Goal: Communication & Community: Answer question/provide support

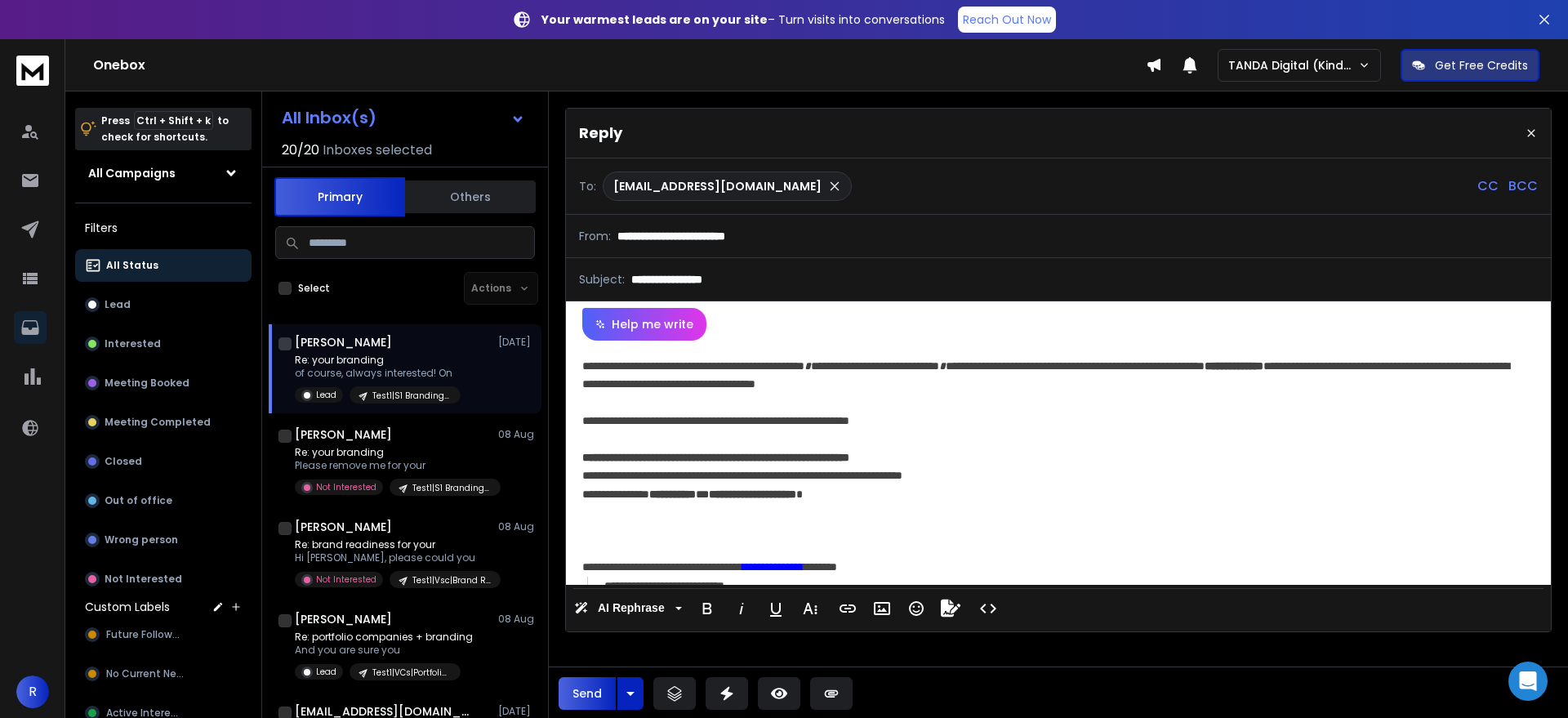
click at [653, 530] on div at bounding box center [1059, 531] width 953 height 18
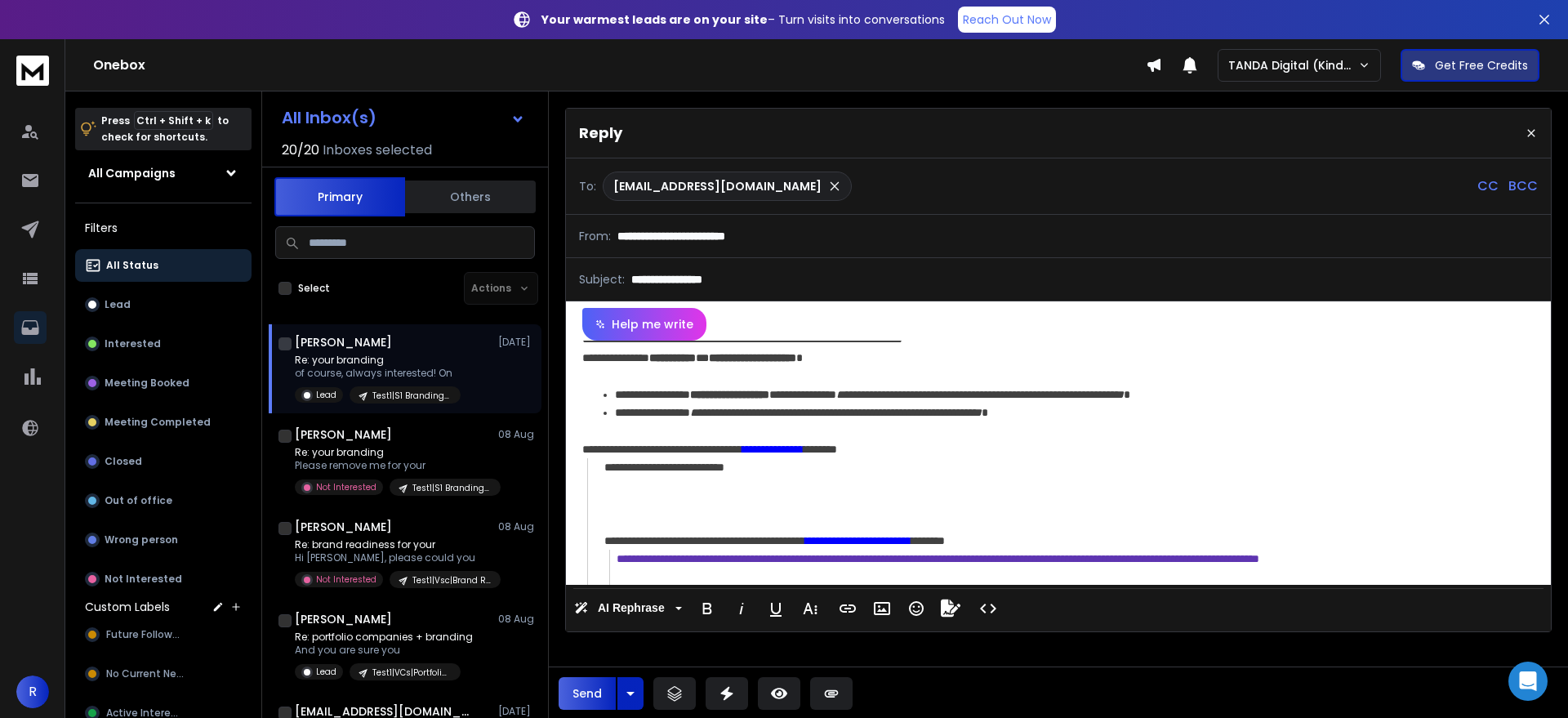
scroll to position [139, 0]
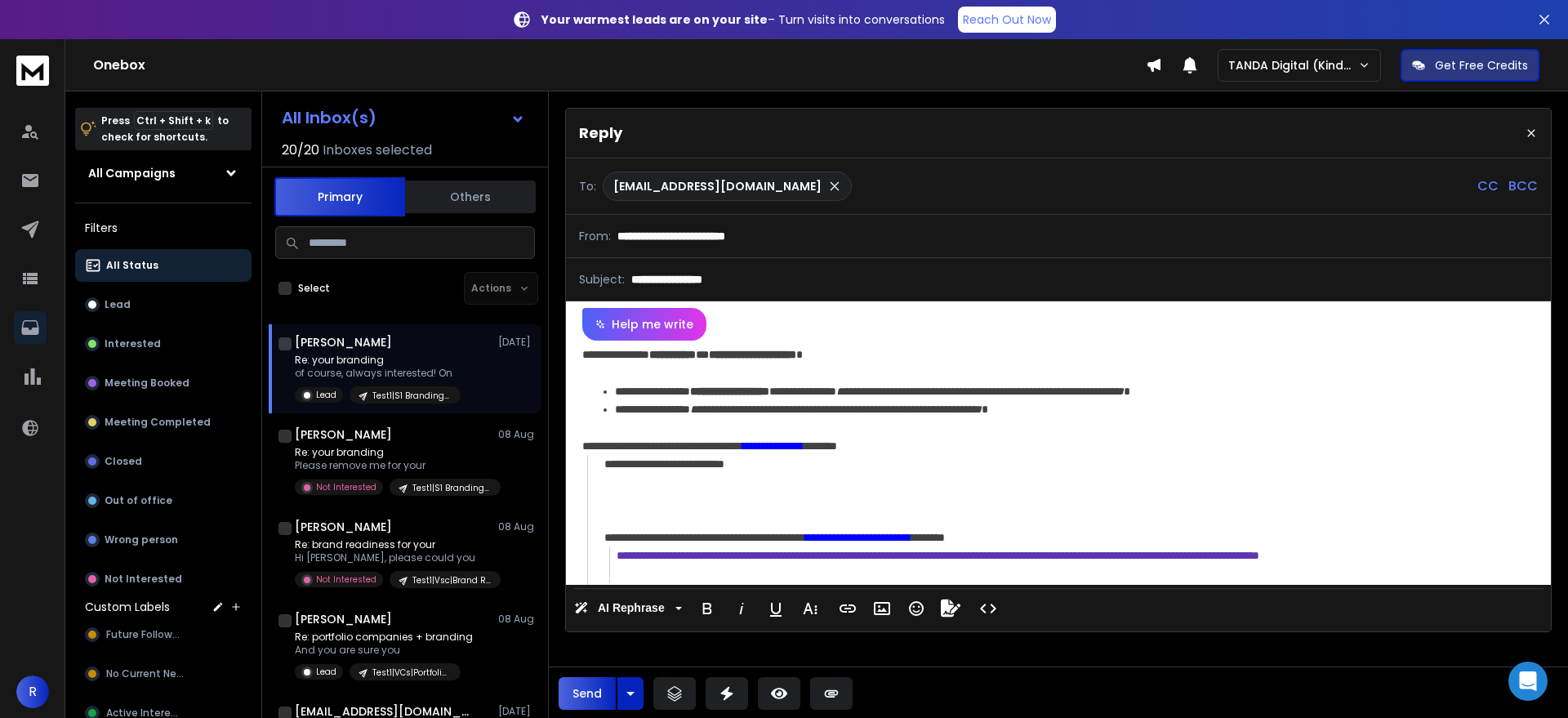
click at [611, 383] on ul "**********" at bounding box center [1056, 401] width 947 height 37
click at [932, 411] on em "**********" at bounding box center [803, 409] width 291 height 12
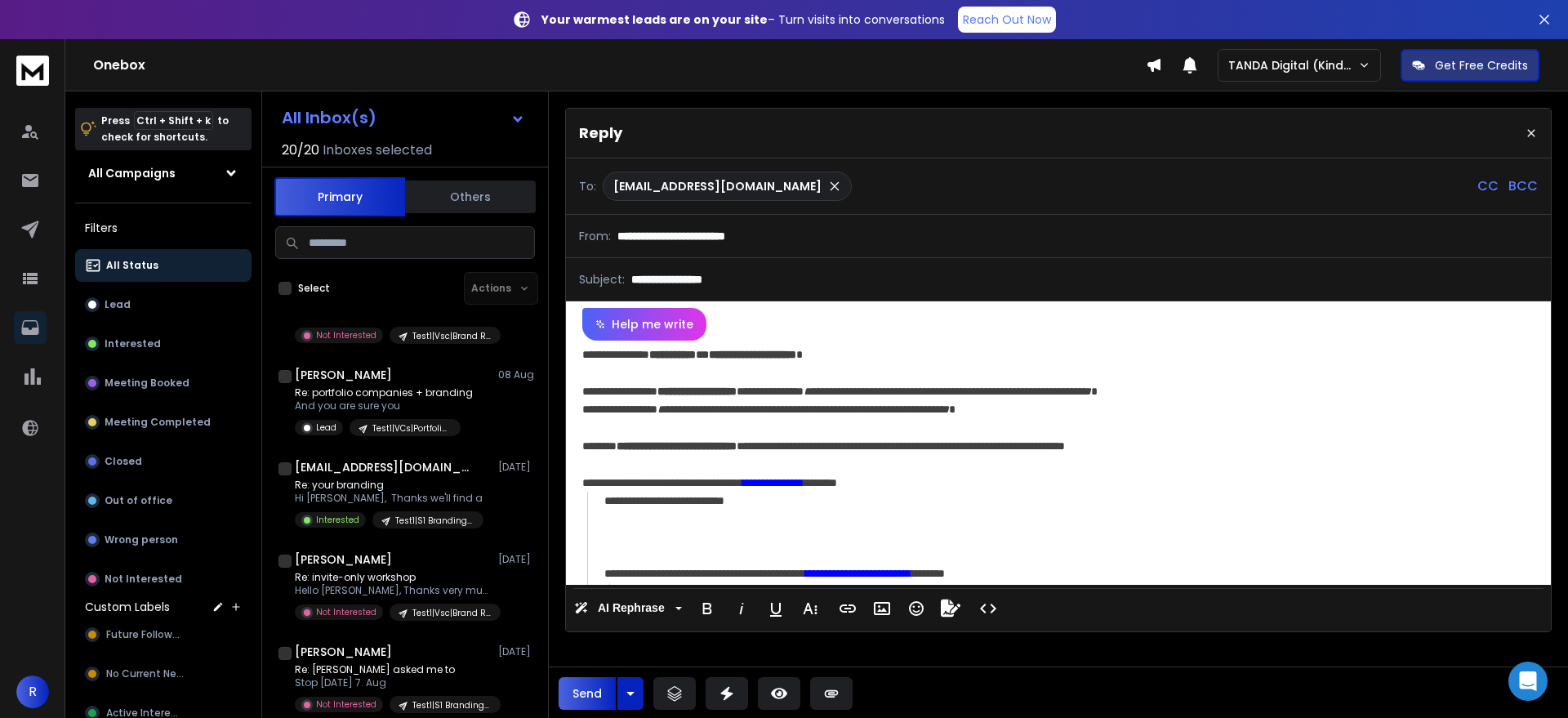
scroll to position [247, 0]
drag, startPoint x: 376, startPoint y: 470, endPoint x: 42, endPoint y: 72, distance: 519.6
drag, startPoint x: 42, startPoint y: 72, endPoint x: 337, endPoint y: 70, distance: 295.0
click at [337, 70] on h1 "Onebox" at bounding box center [620, 65] width 1053 height 20
click at [593, 458] on div "**********" at bounding box center [1049, 445] width 932 height 54
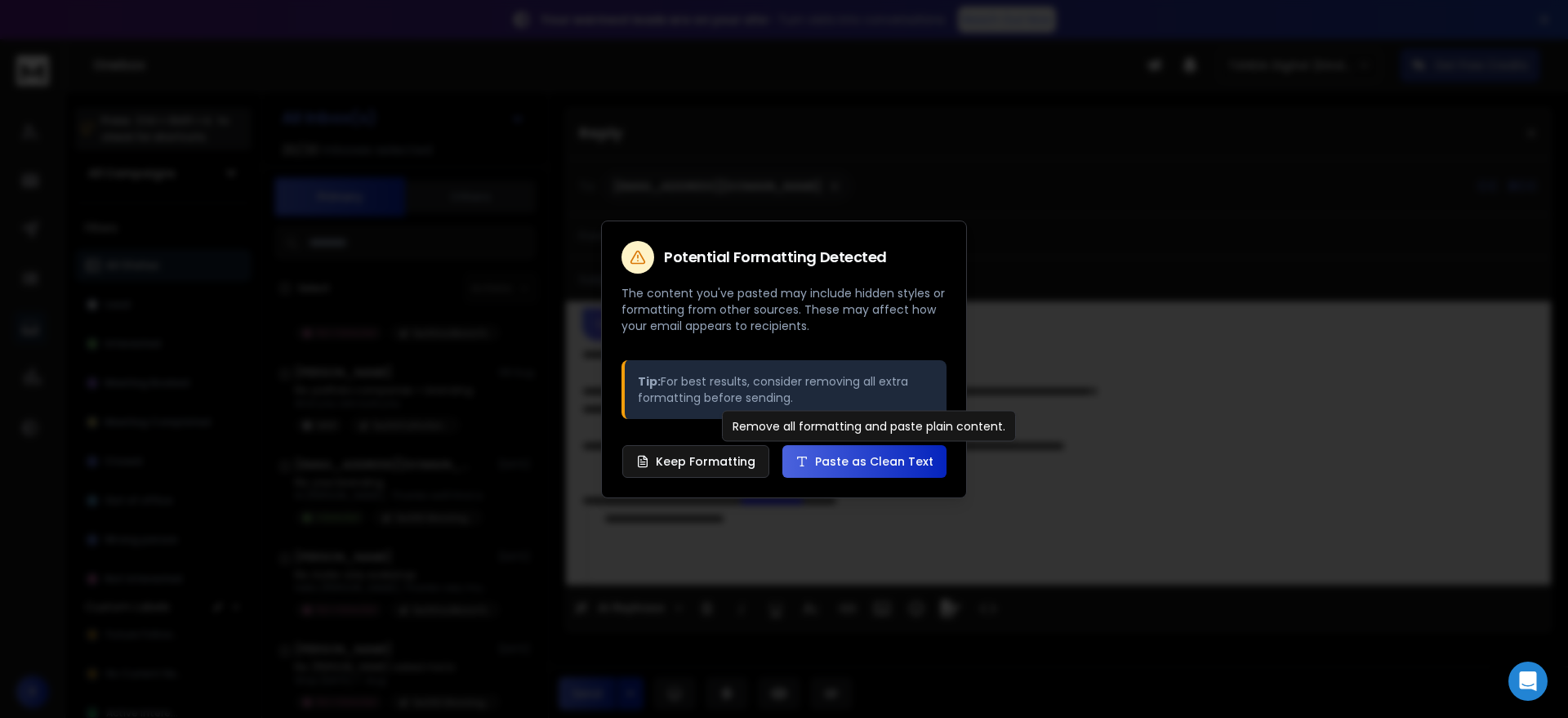
click at [870, 461] on button "Paste as Clean Text" at bounding box center [864, 461] width 164 height 33
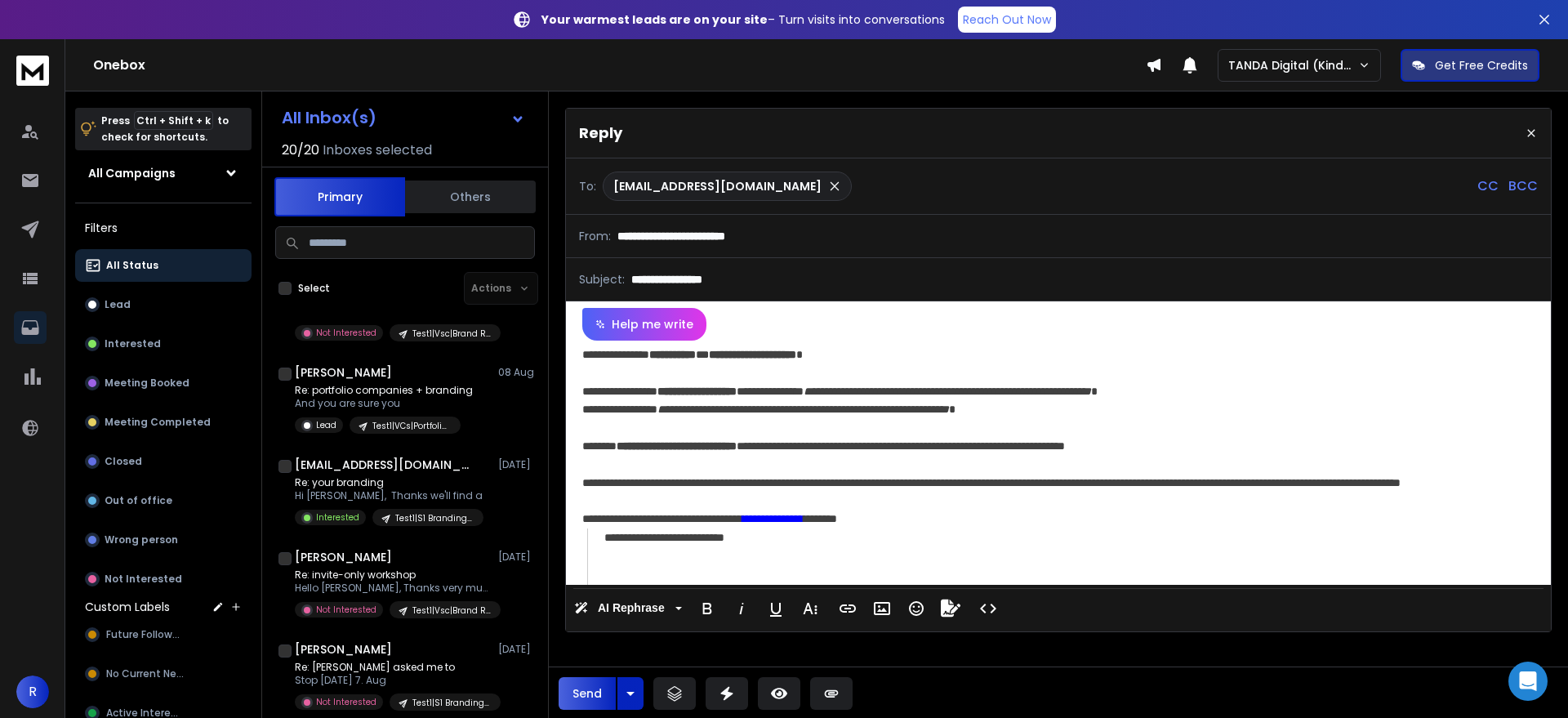
click at [635, 492] on div "**********" at bounding box center [1049, 463] width 932 height 91
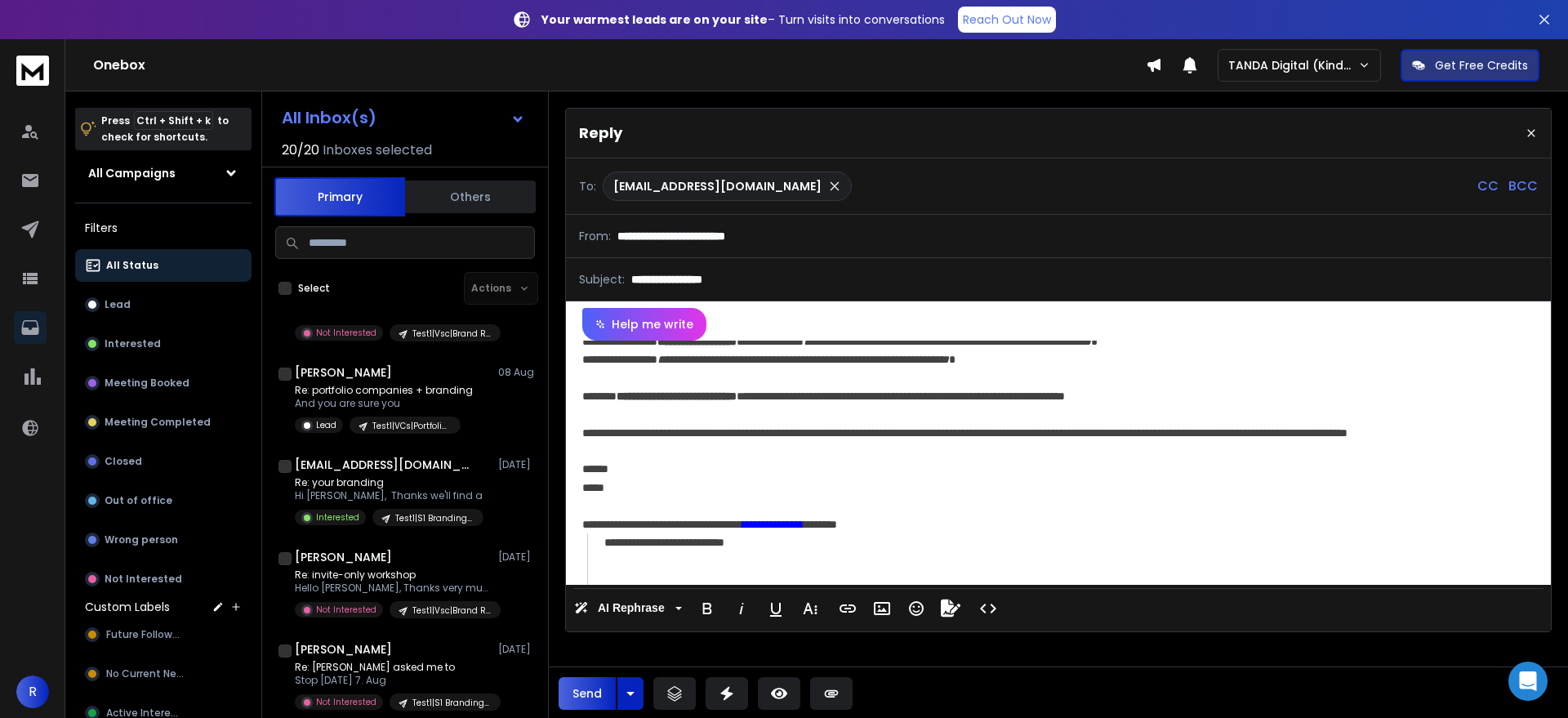
scroll to position [191, 0]
click at [584, 684] on button "Send" at bounding box center [587, 693] width 57 height 33
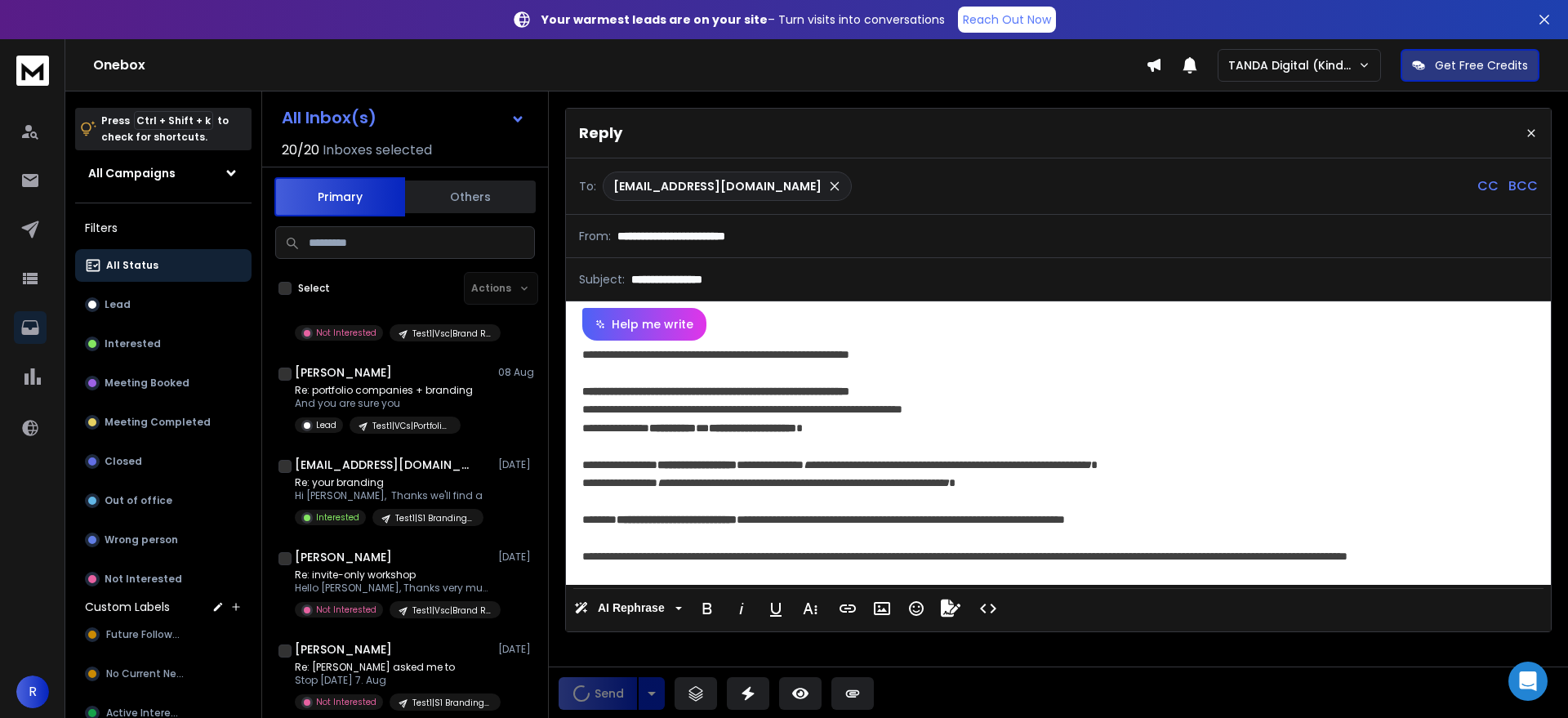
scroll to position [0, 0]
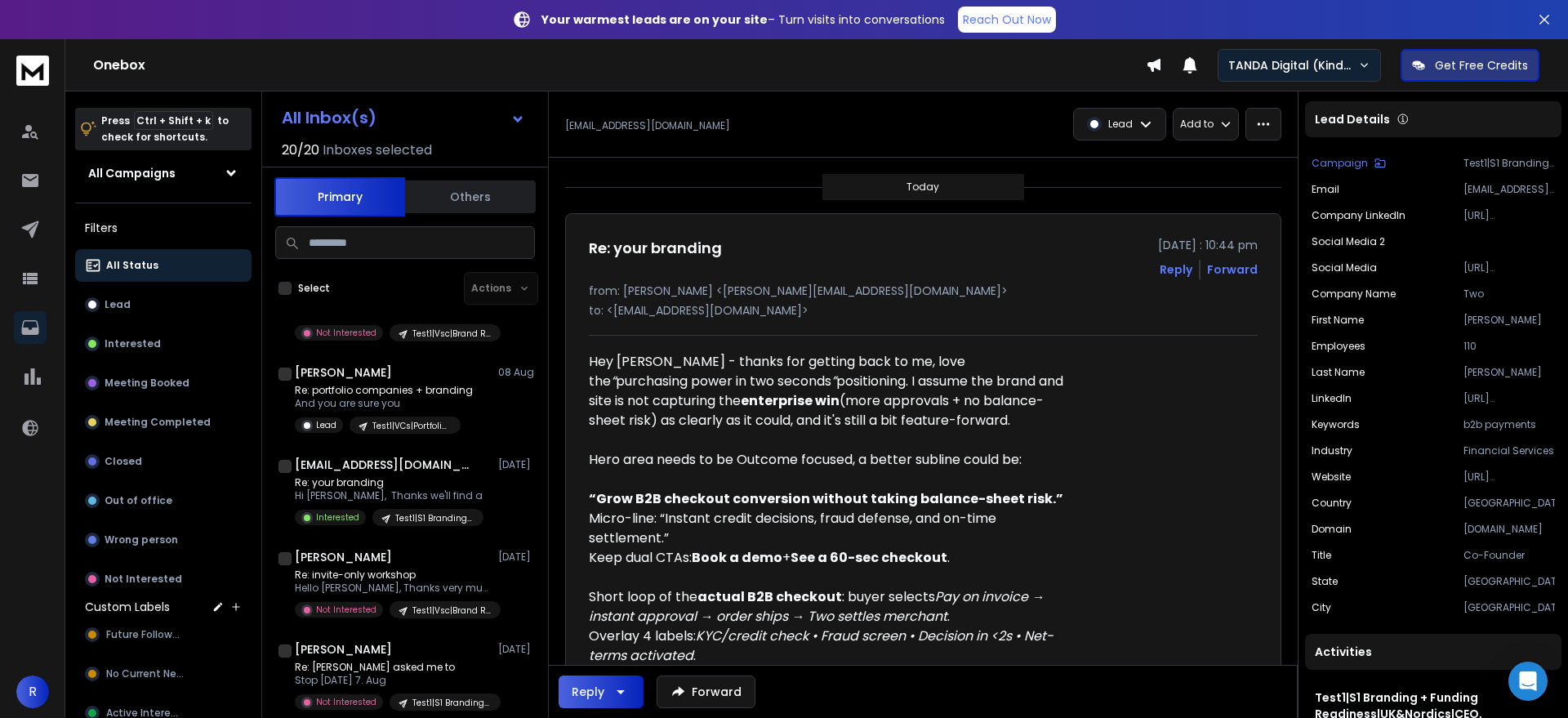
click at [1315, 67] on p "TANDA Digital (Kind Studio)" at bounding box center [1294, 65] width 130 height 16
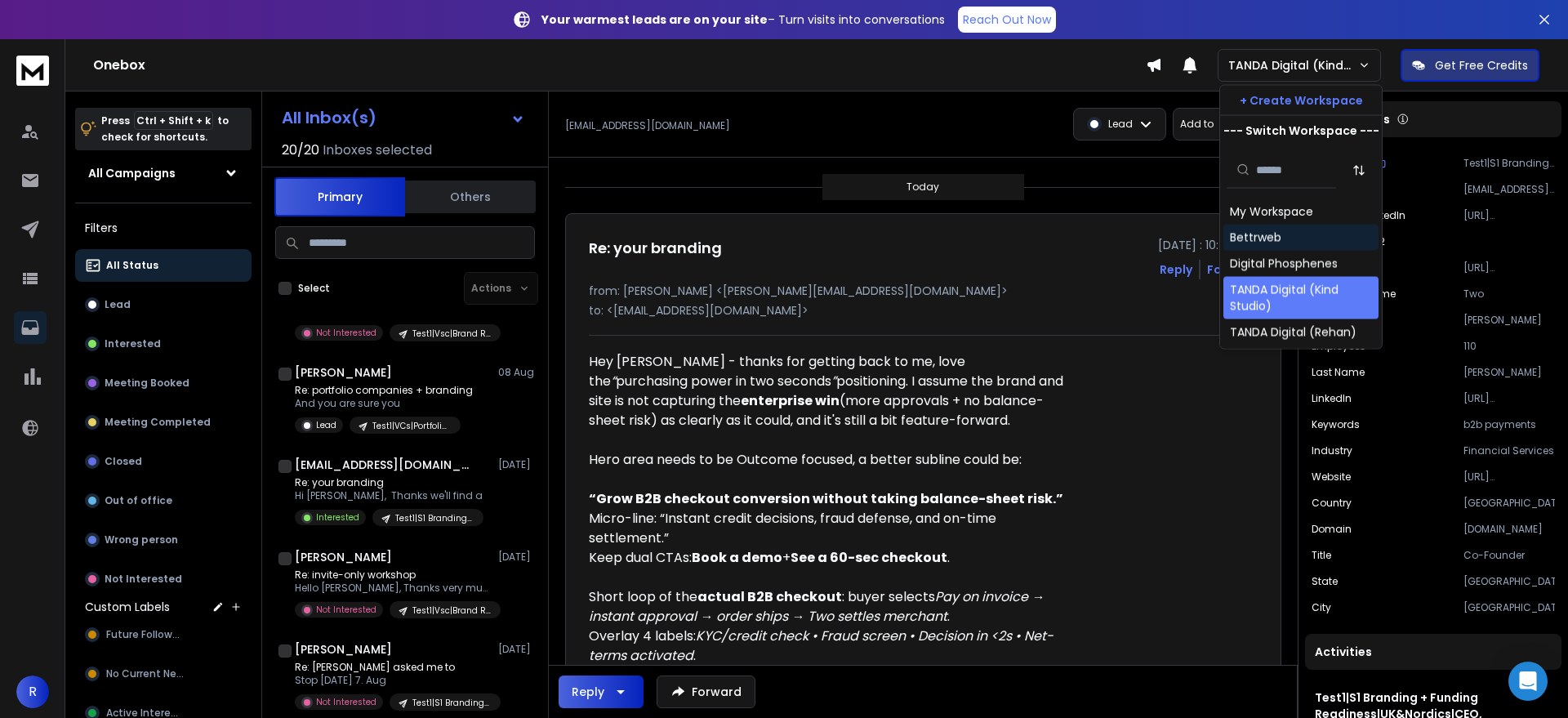
click at [1280, 244] on div "Bettrweb" at bounding box center [1256, 238] width 52 height 16
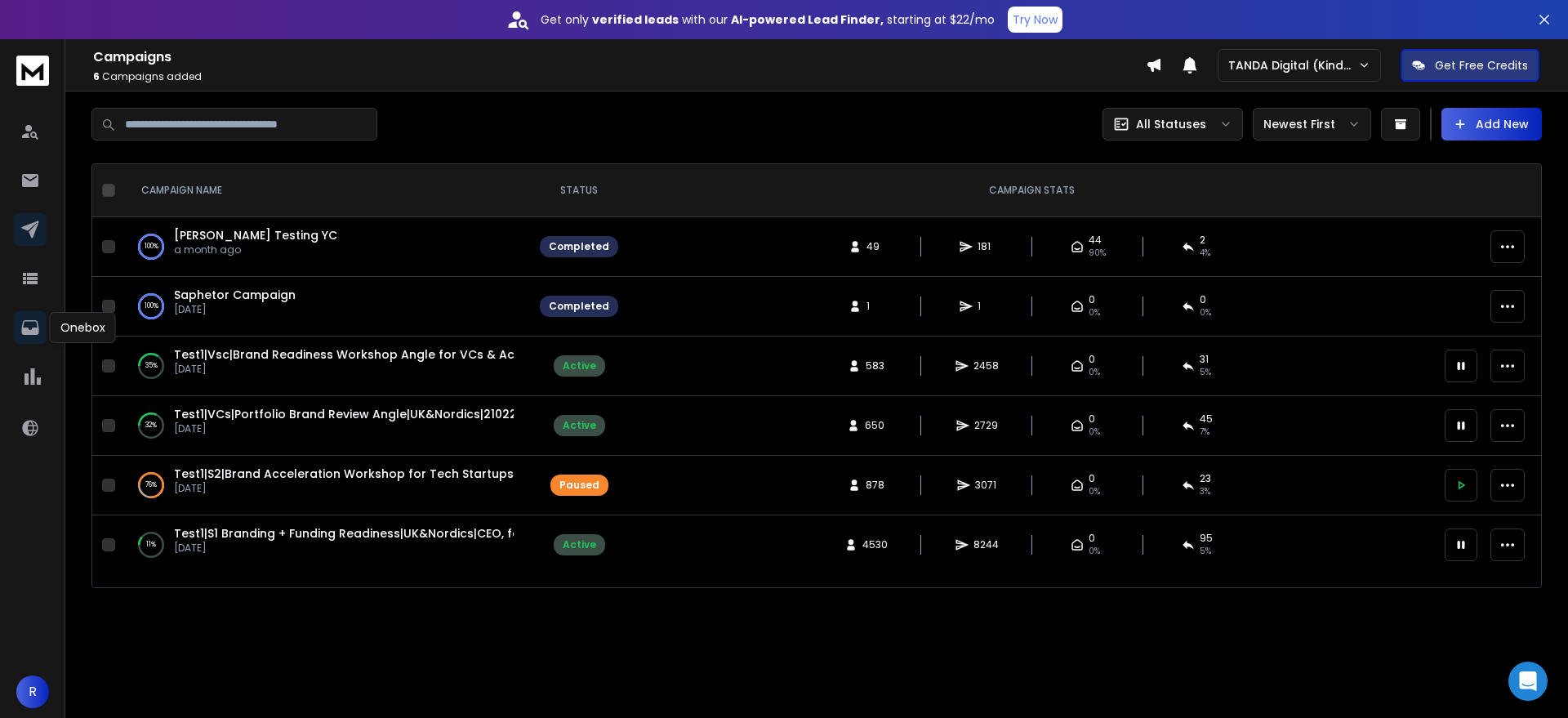
click at [36, 323] on icon at bounding box center [31, 327] width 20 height 20
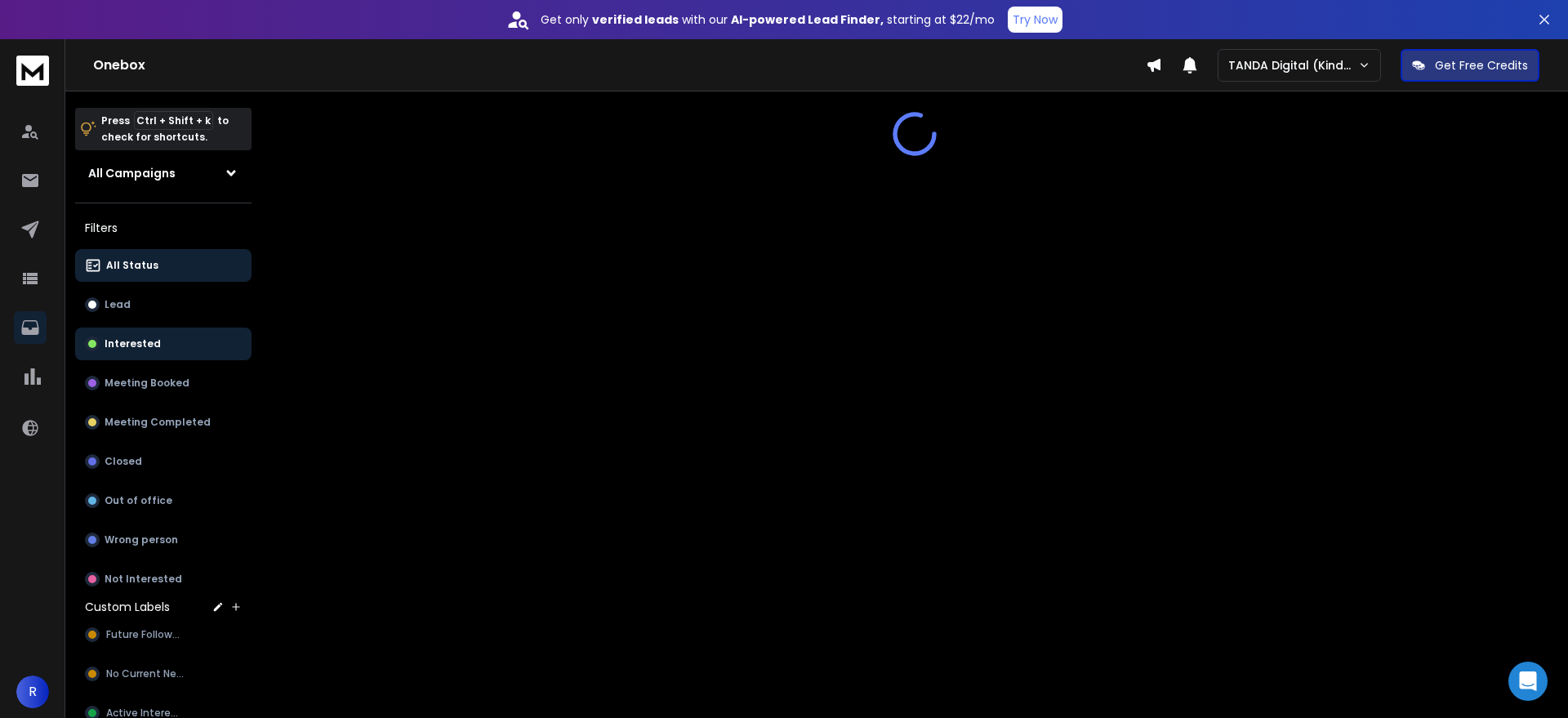
click at [157, 340] on button "Interested" at bounding box center [163, 344] width 176 height 33
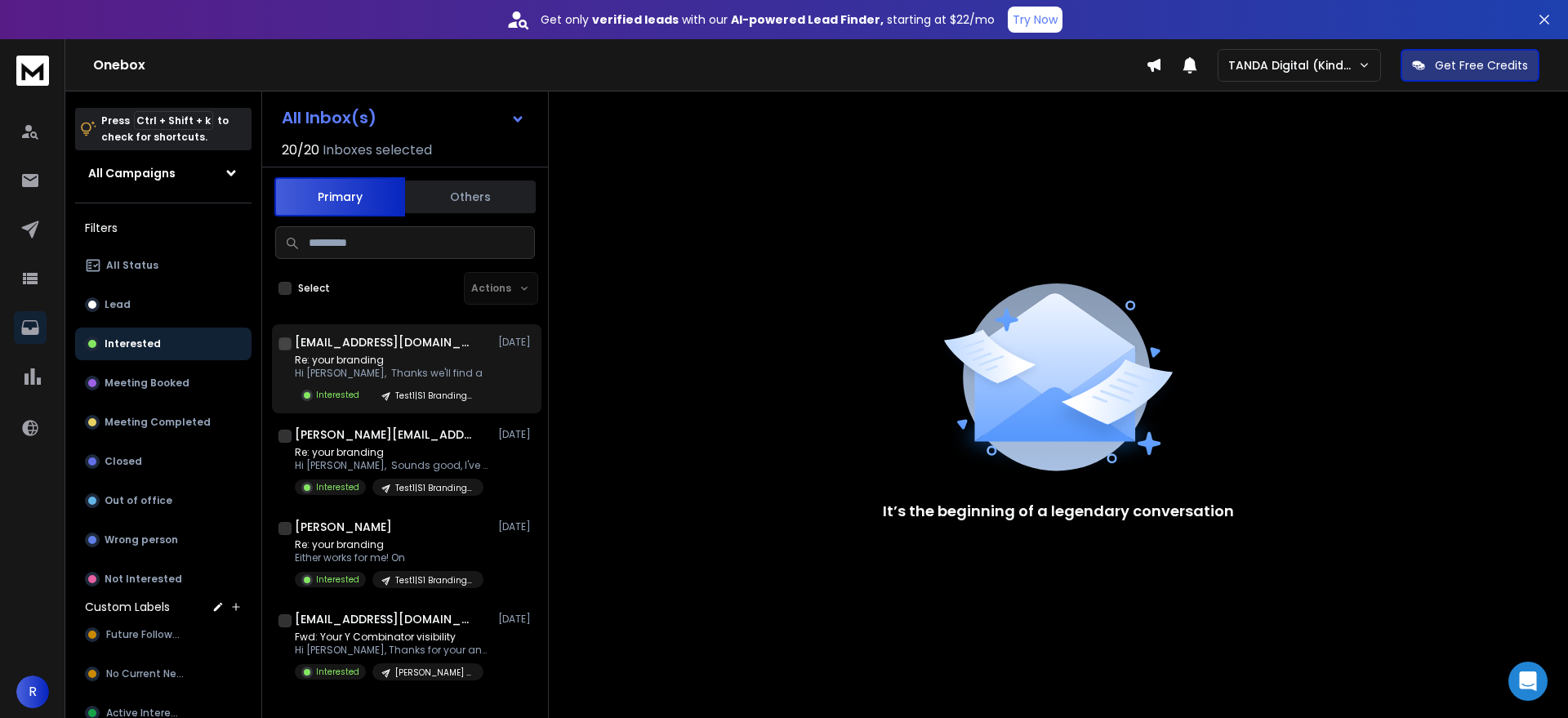
click at [383, 354] on p "Re: your branding" at bounding box center [389, 360] width 189 height 13
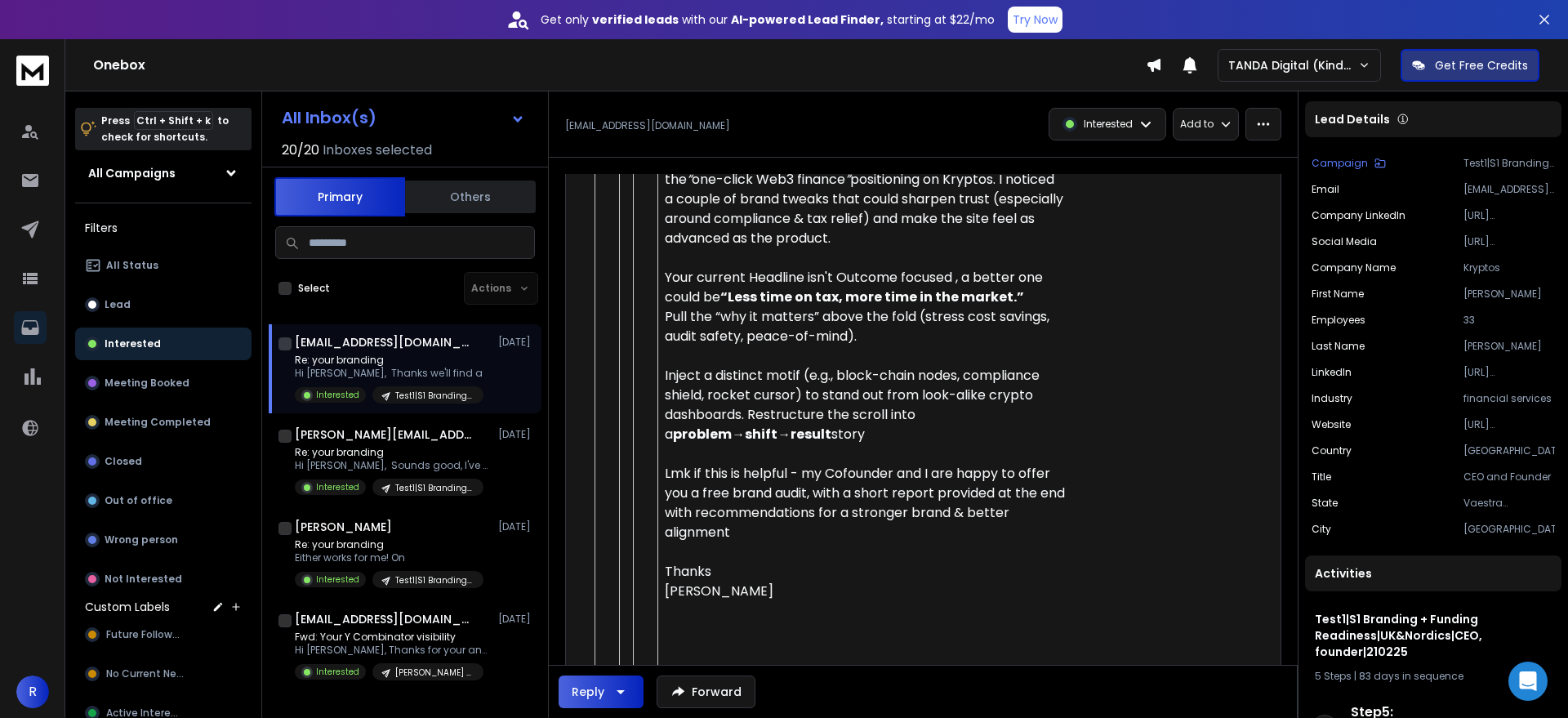
scroll to position [693, 0]
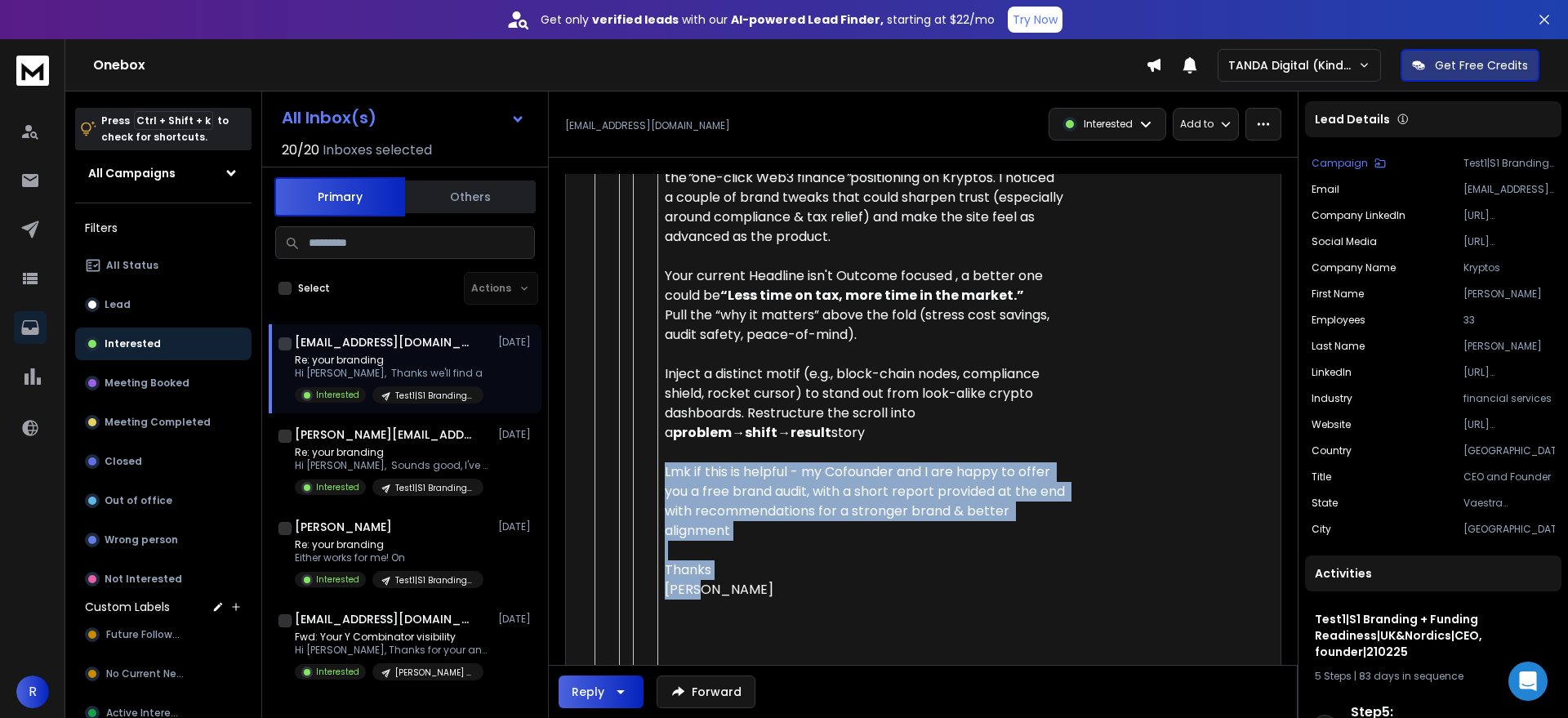
drag, startPoint x: 665, startPoint y: 491, endPoint x: 724, endPoint y: 609, distance: 131.9
click at [724, 609] on div "Hey Sukesh, thanks for reaching back to me, loved the “ one-click Web3 finance …" at bounding box center [865, 383] width 401 height 470
copy div "Lmk if this is helpful - my Cofounder and I are happy to offer you a free brand…"
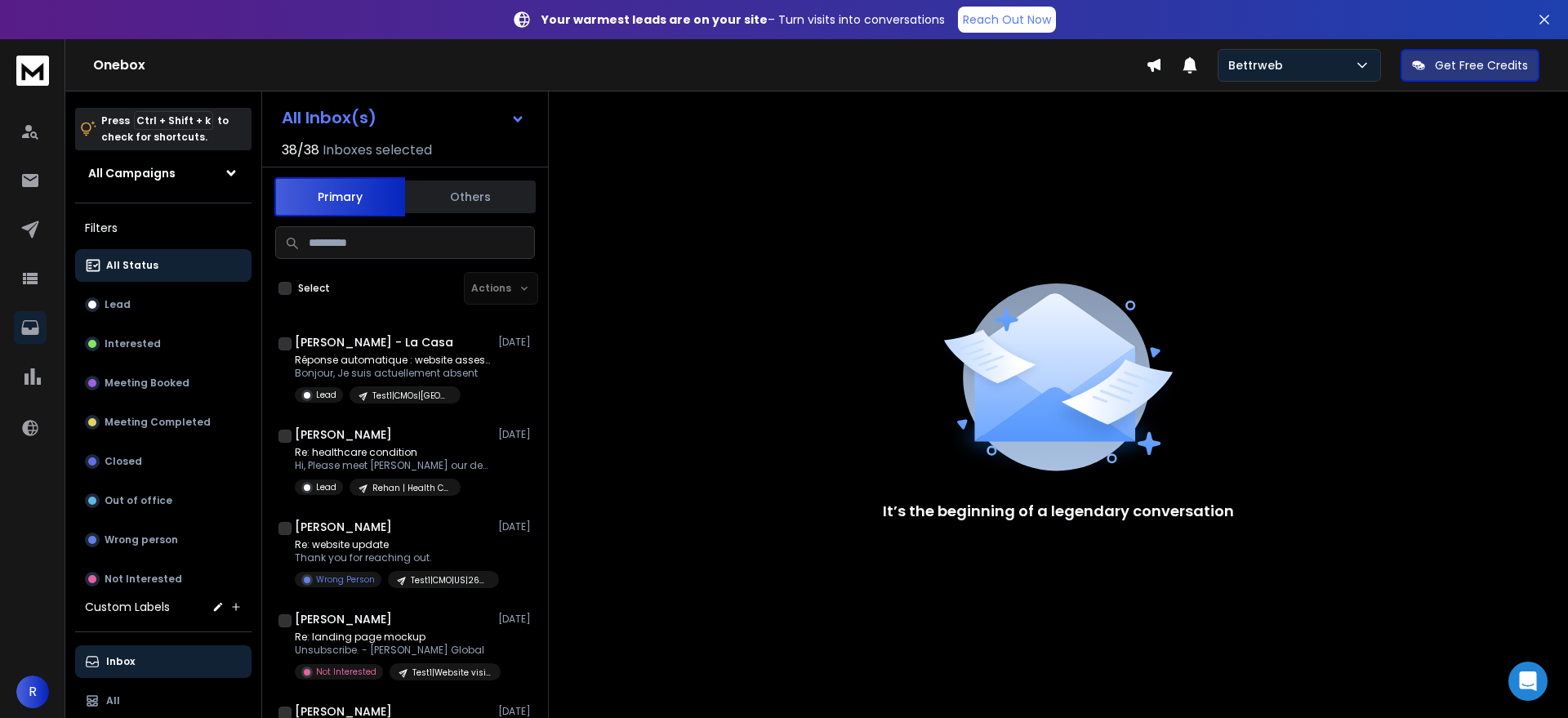
click at [1300, 73] on button "Bettrweb" at bounding box center [1299, 65] width 164 height 33
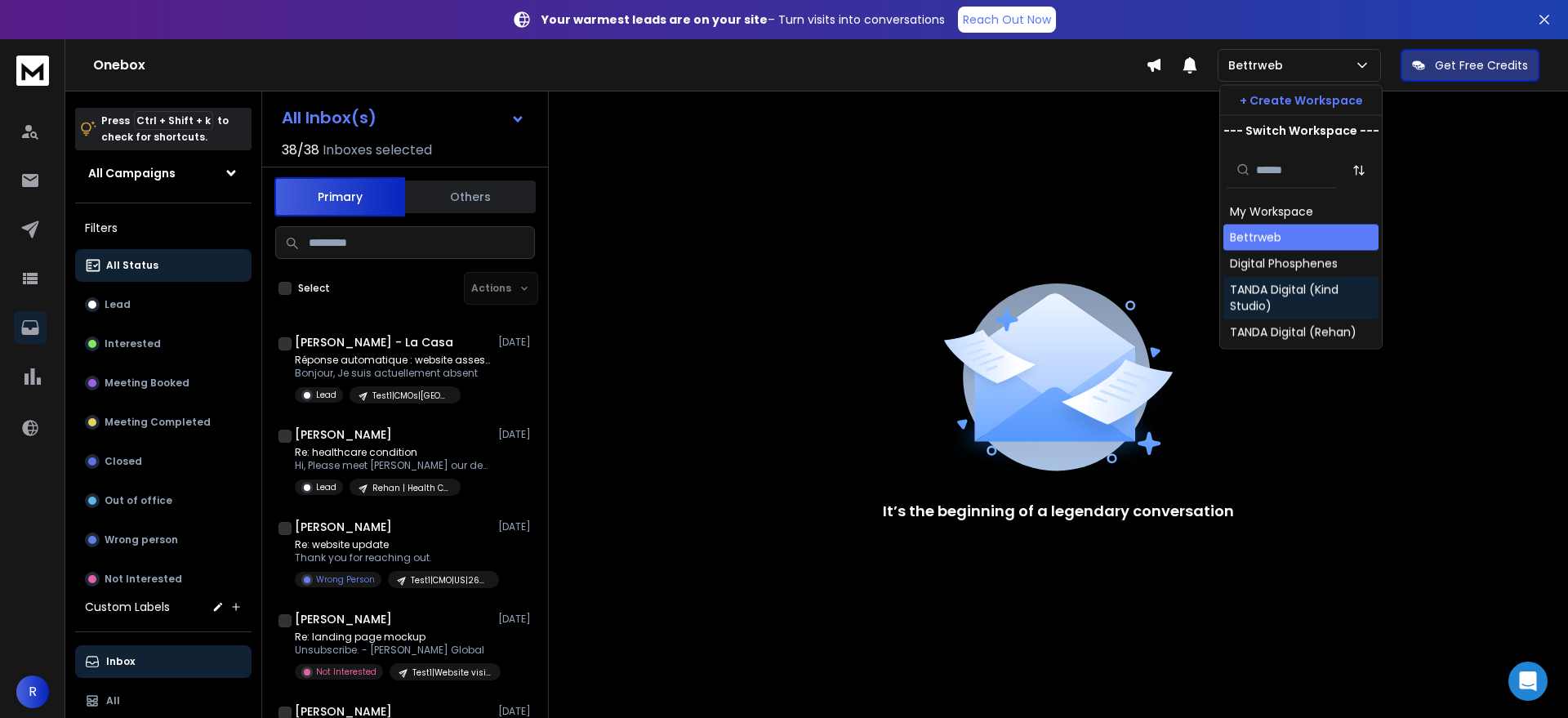
click at [1283, 284] on div "TANDA Digital (Kind Studio)" at bounding box center [1301, 298] width 142 height 33
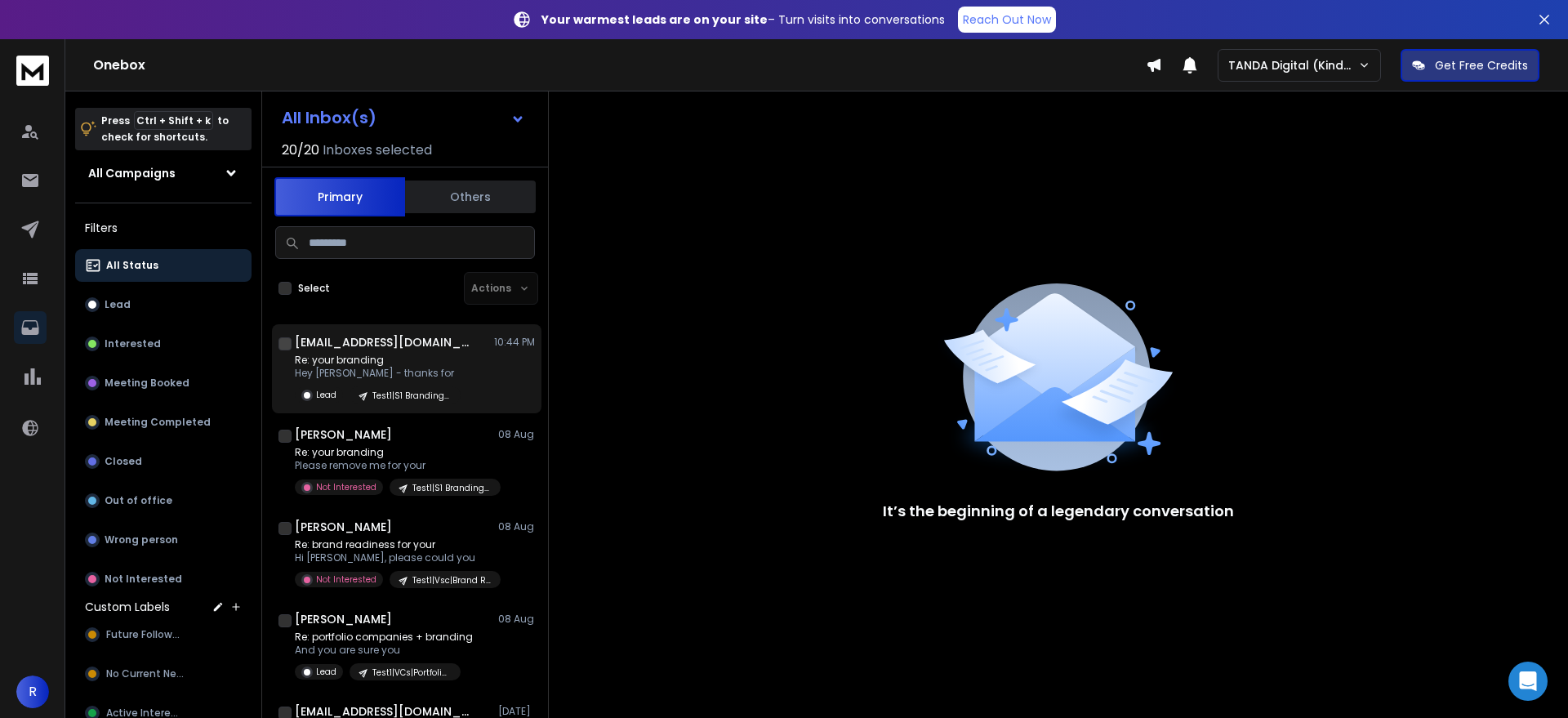
click at [442, 356] on p "Re: your branding" at bounding box center [377, 360] width 166 height 13
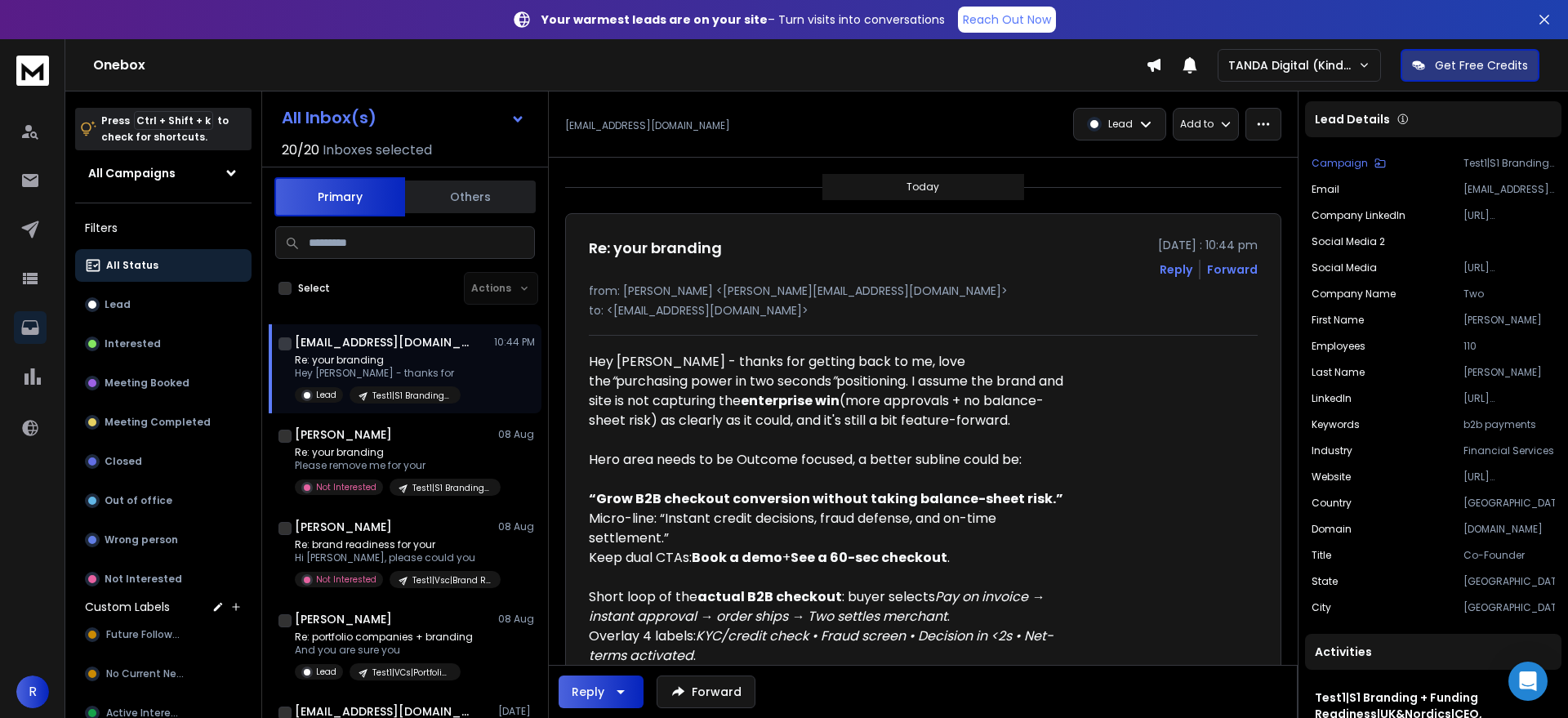
click at [1503, 397] on p "http://www.linkedin.com/in/andreas-mjelde-154290124" at bounding box center [1509, 398] width 91 height 13
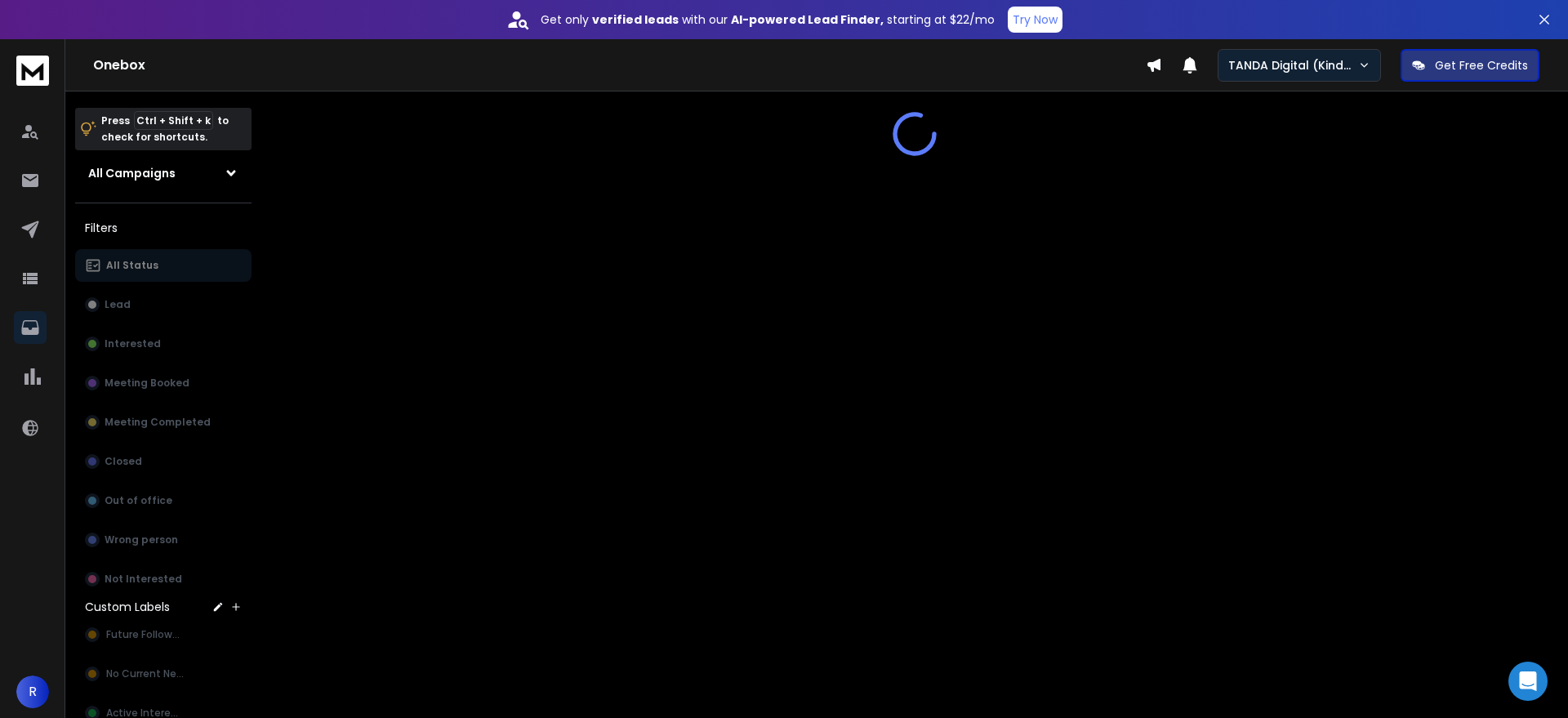
click at [1302, 58] on p "TANDA Digital (Kind Studio)" at bounding box center [1294, 65] width 130 height 16
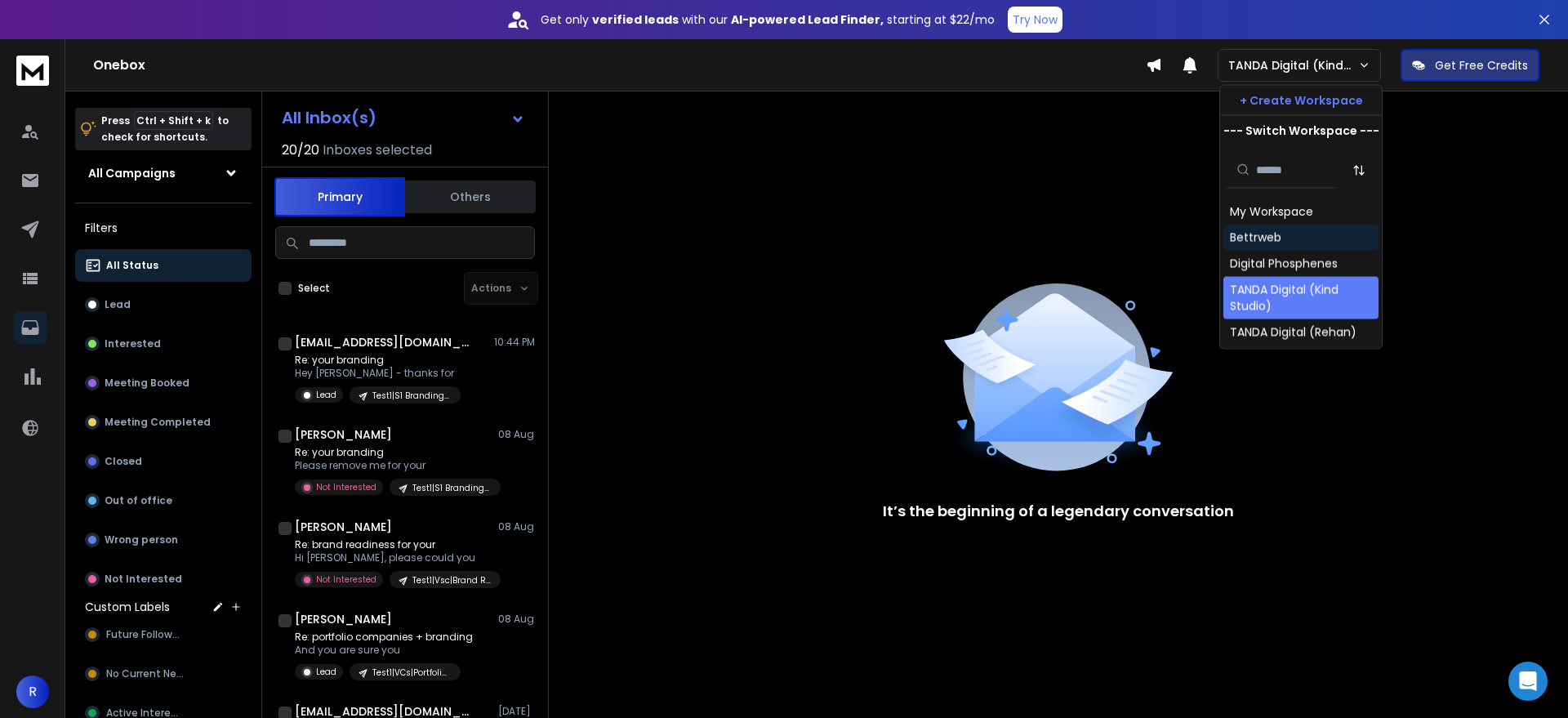
click at [1292, 231] on div "Bettrweb" at bounding box center [1301, 237] width 156 height 26
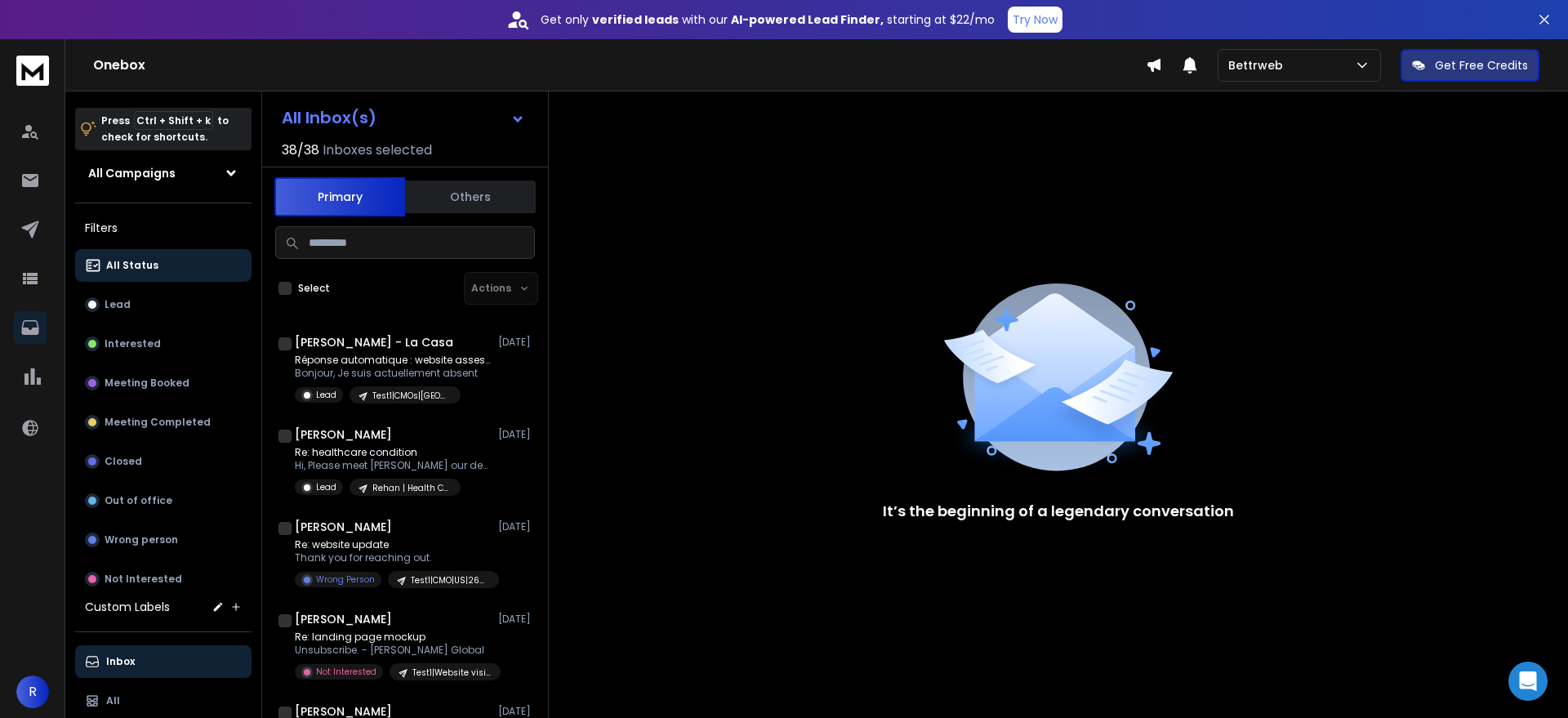
click at [0, 484] on div "R" at bounding box center [33, 381] width 65 height 685
